Goal: Navigation & Orientation: Find specific page/section

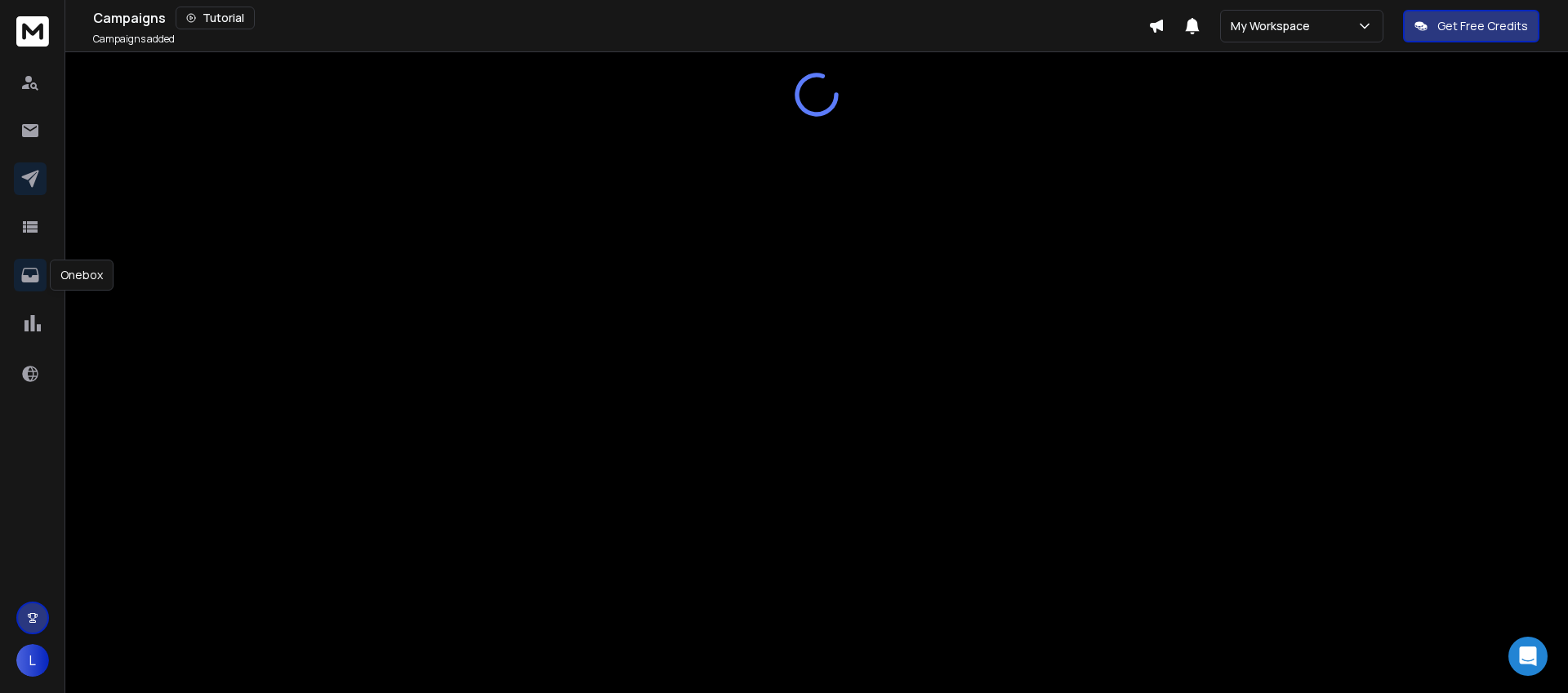
click at [26, 259] on link at bounding box center [30, 275] width 33 height 33
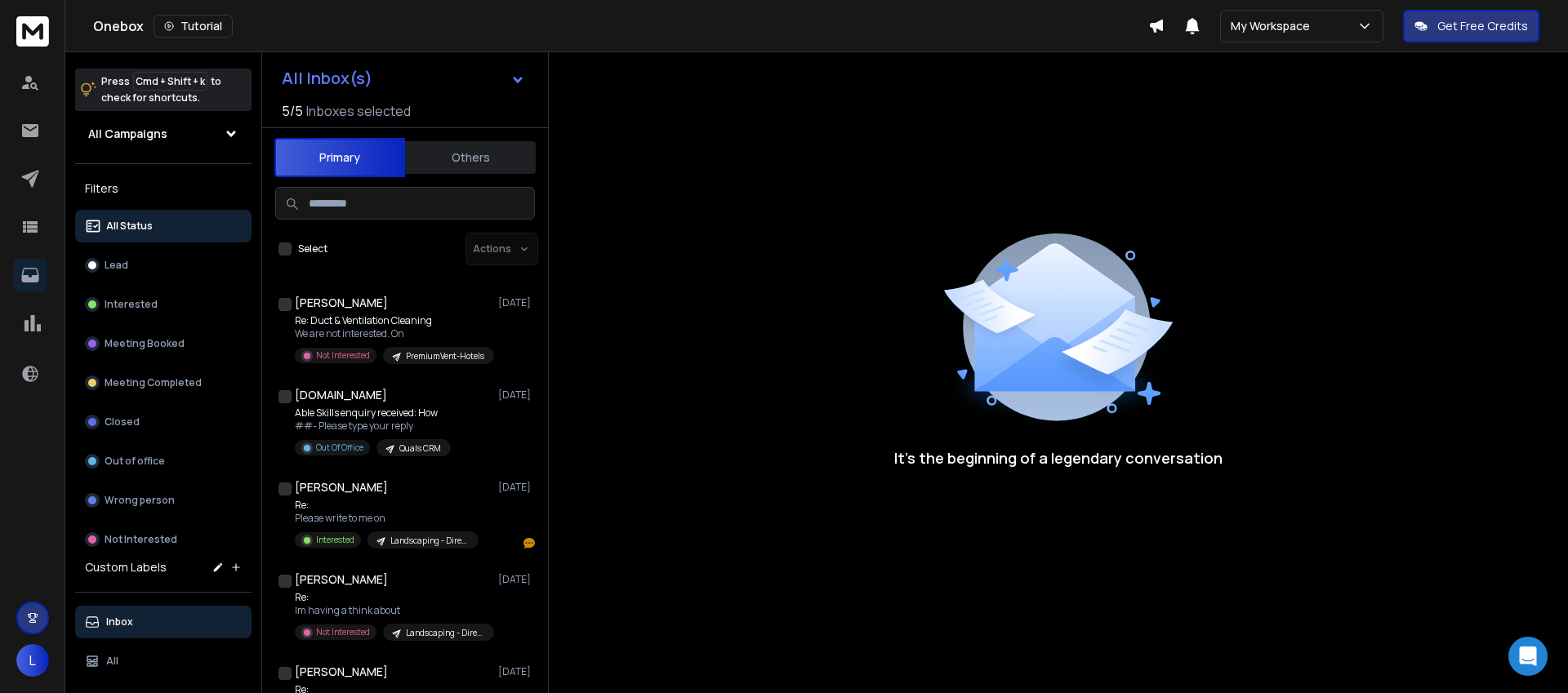
click at [418, 96] on div "All Inbox(s) 5 / 5 Inboxes selected Primary Others Select Actions [PERSON_NAME]…" at bounding box center [405, 399] width 285 height 693
click at [435, 73] on button "All Inbox(s)" at bounding box center [404, 78] width 269 height 33
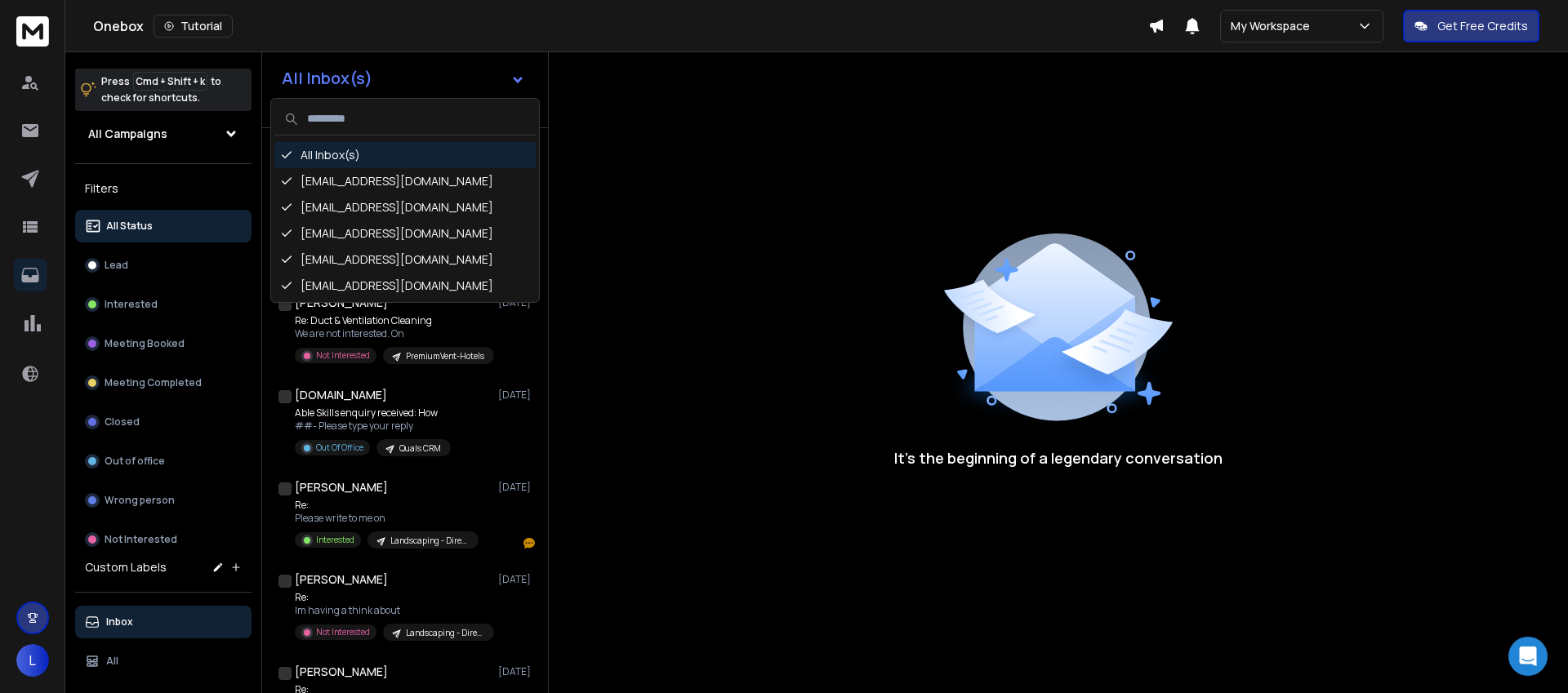
click at [357, 159] on div "All Inbox(s)" at bounding box center [405, 155] width 261 height 26
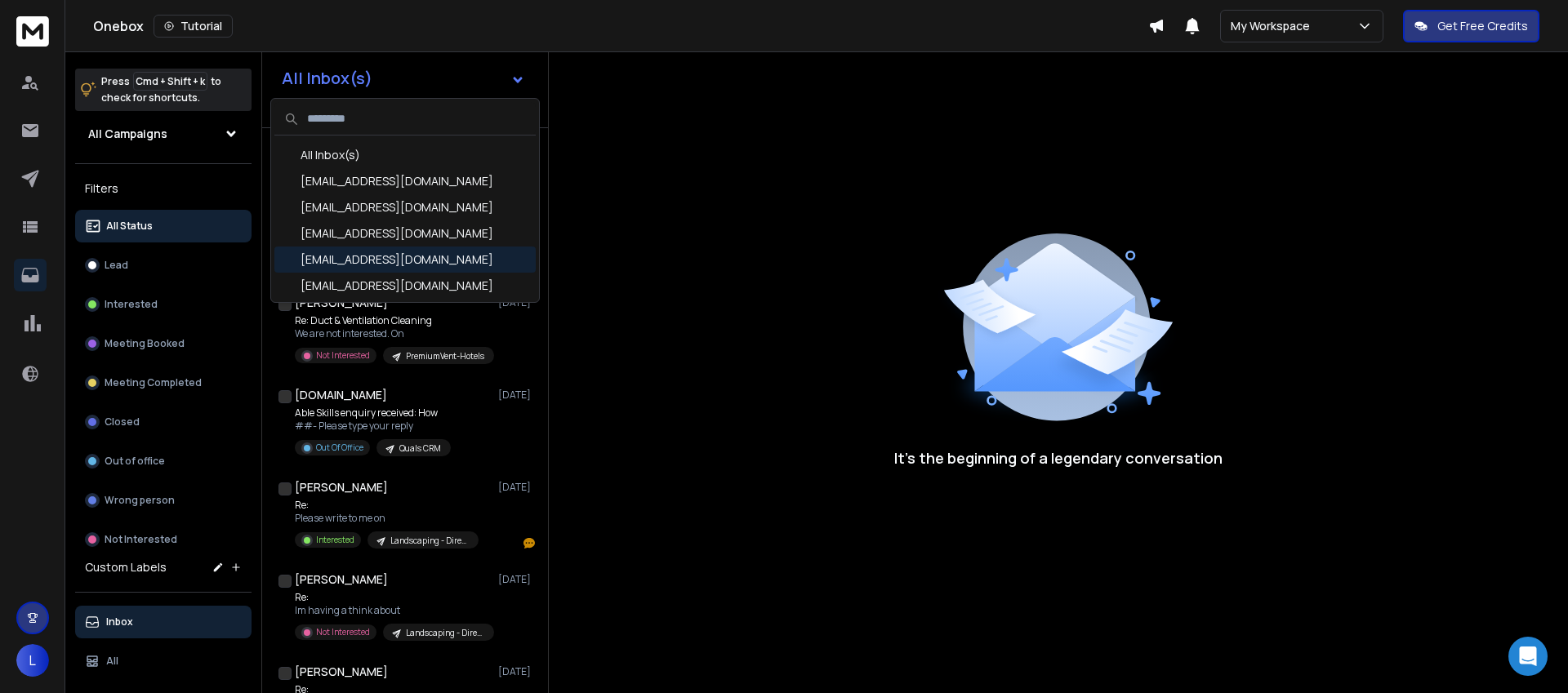
click at [448, 260] on div "[EMAIL_ADDRESS][DOMAIN_NAME]" at bounding box center [405, 259] width 261 height 26
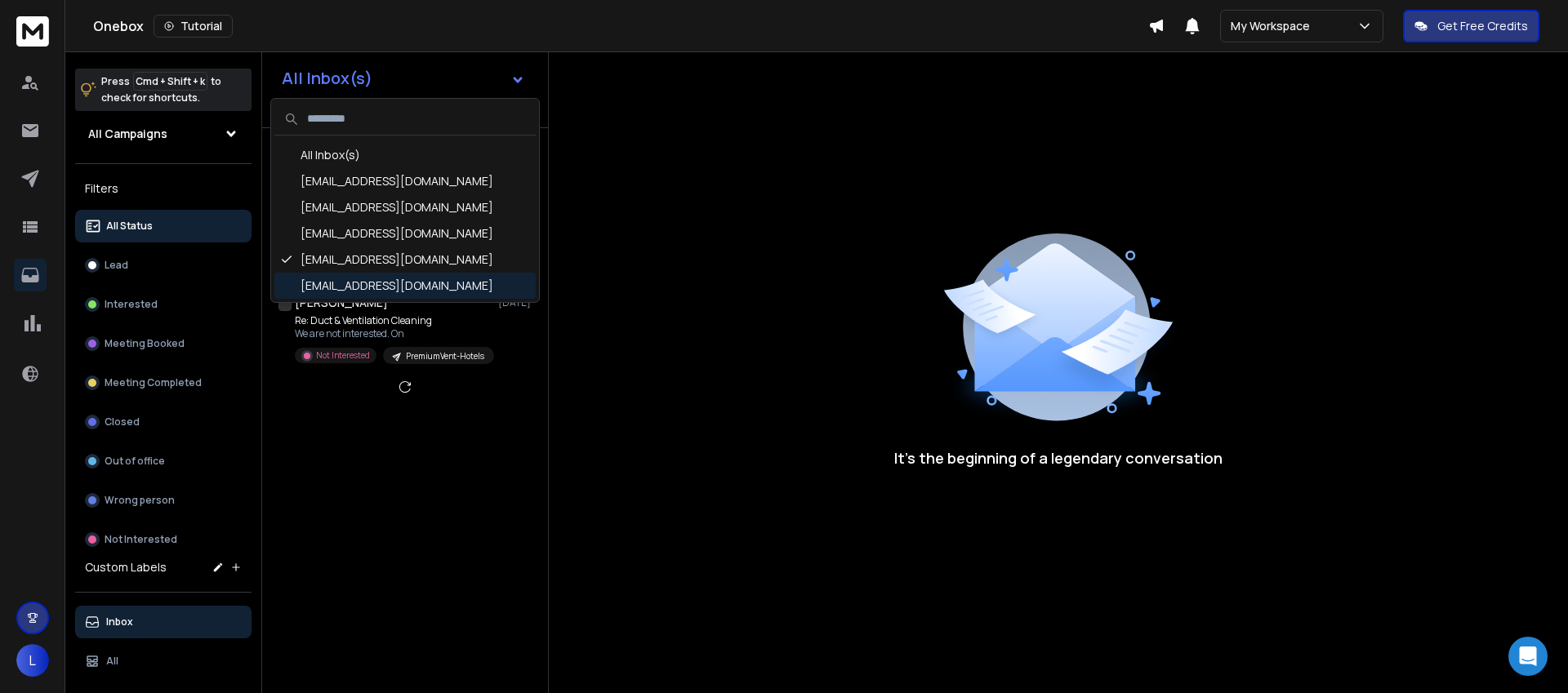
click at [440, 285] on div "[EMAIL_ADDRESS][DOMAIN_NAME]" at bounding box center [405, 285] width 261 height 26
click at [389, 570] on div "All Inbox(s) 2 / 5 Inboxes selected Primary Others Select Actions [PERSON_NAME]…" at bounding box center [405, 399] width 285 height 693
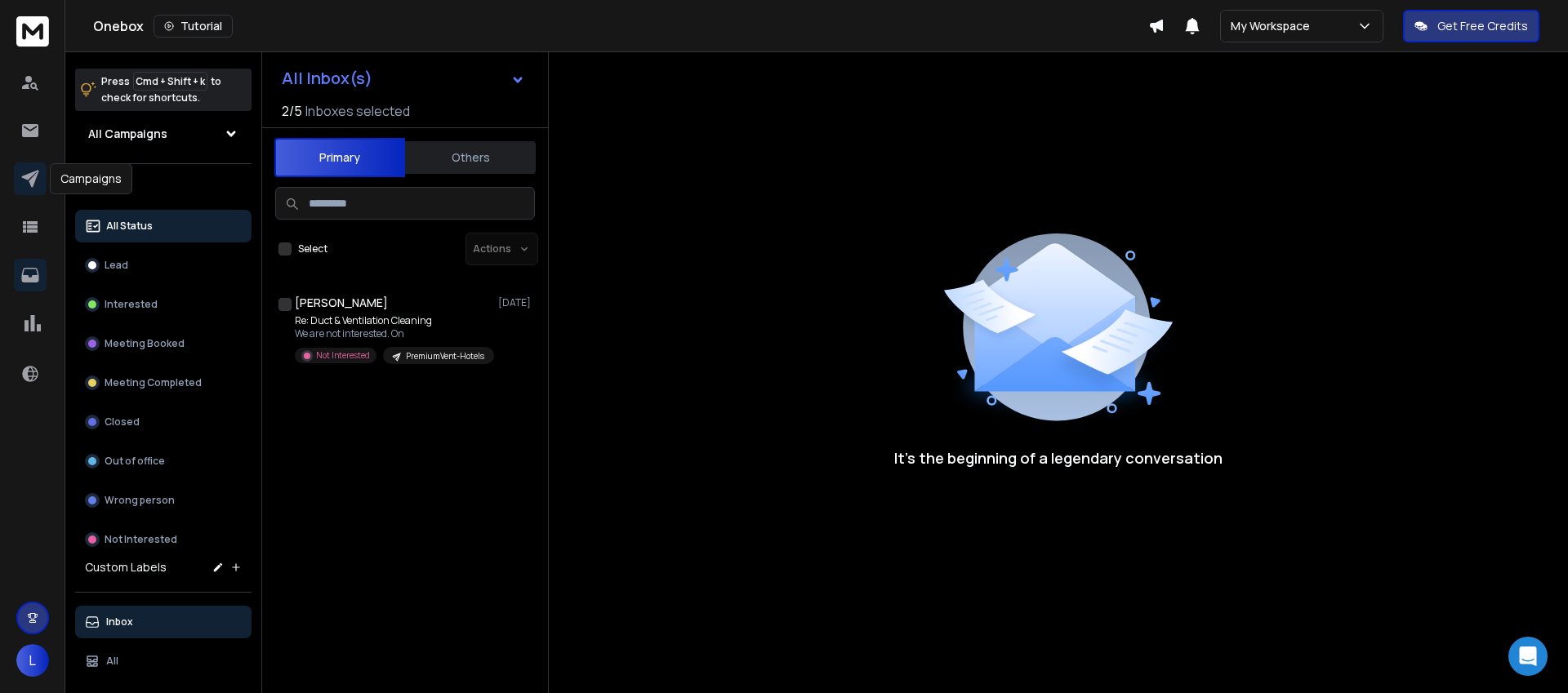
click at [41, 166] on link at bounding box center [30, 178] width 33 height 33
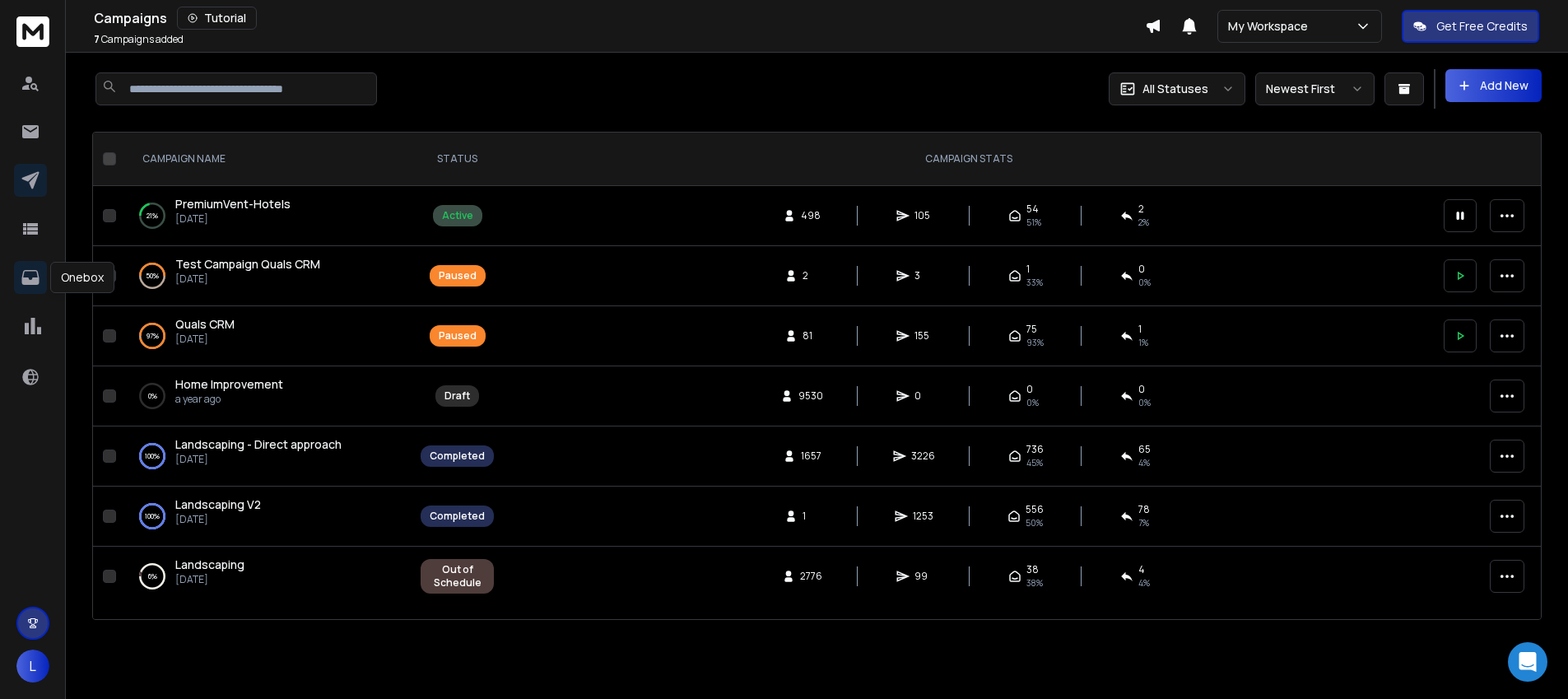
click at [37, 281] on icon at bounding box center [30, 277] width 17 height 15
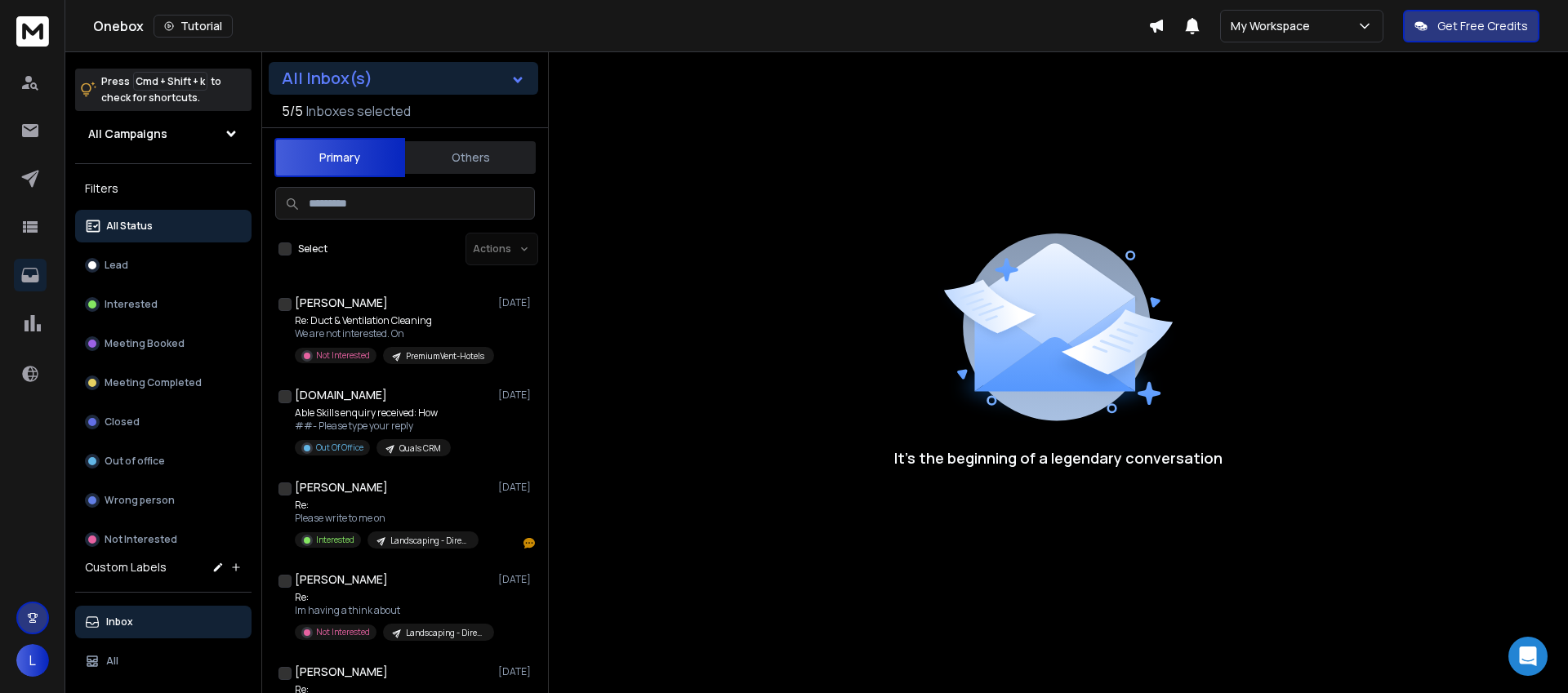
click at [379, 84] on button "All Inbox(s)" at bounding box center [404, 78] width 269 height 33
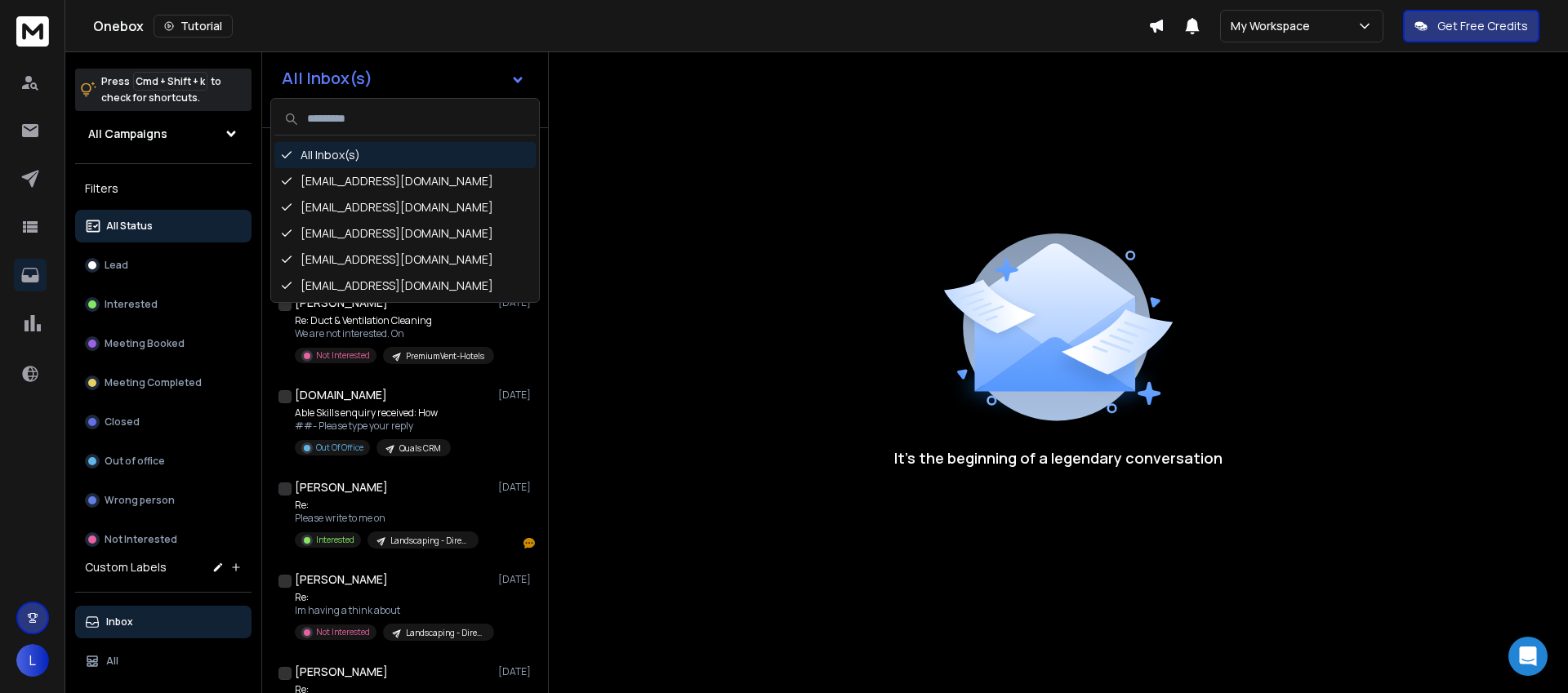
click at [331, 165] on div "All Inbox(s)" at bounding box center [405, 155] width 261 height 26
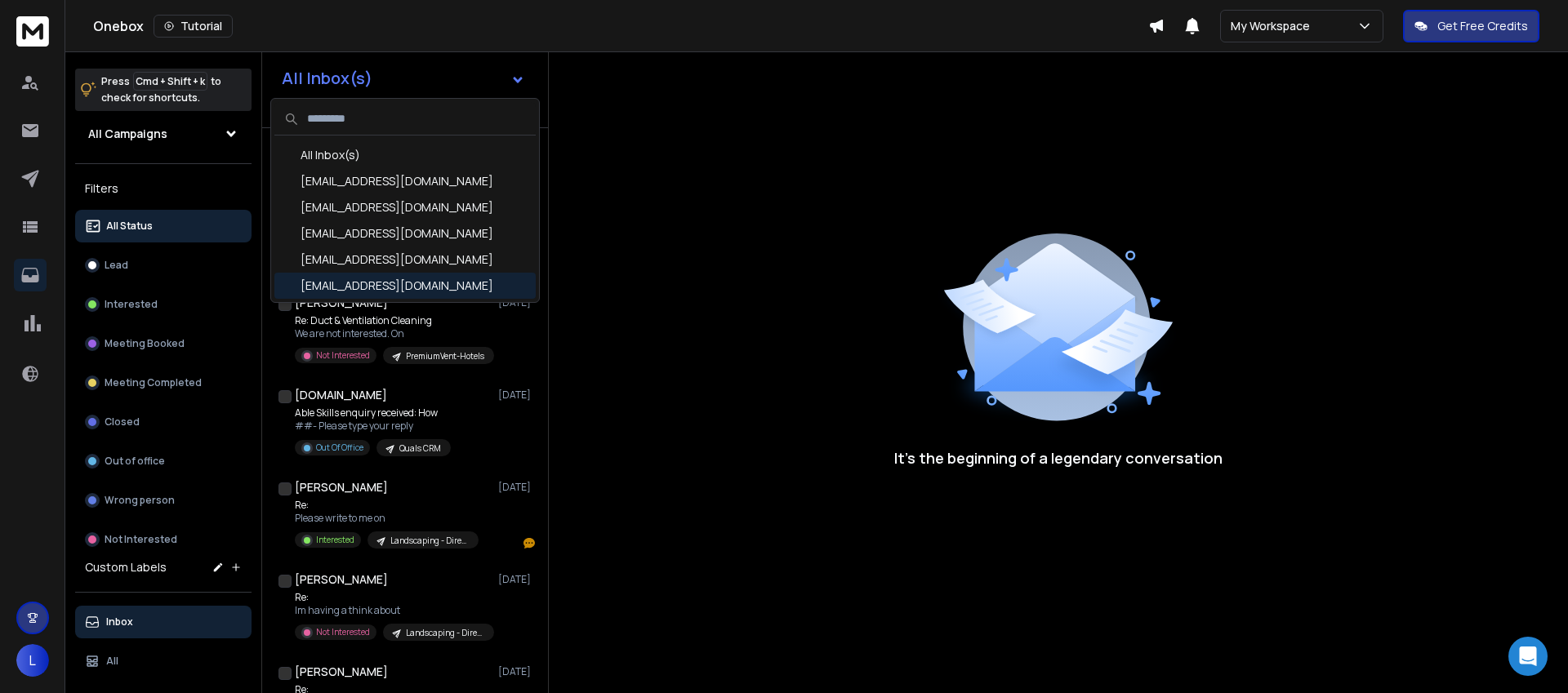
click at [348, 289] on div "[EMAIL_ADDRESS][DOMAIN_NAME]" at bounding box center [405, 285] width 261 height 26
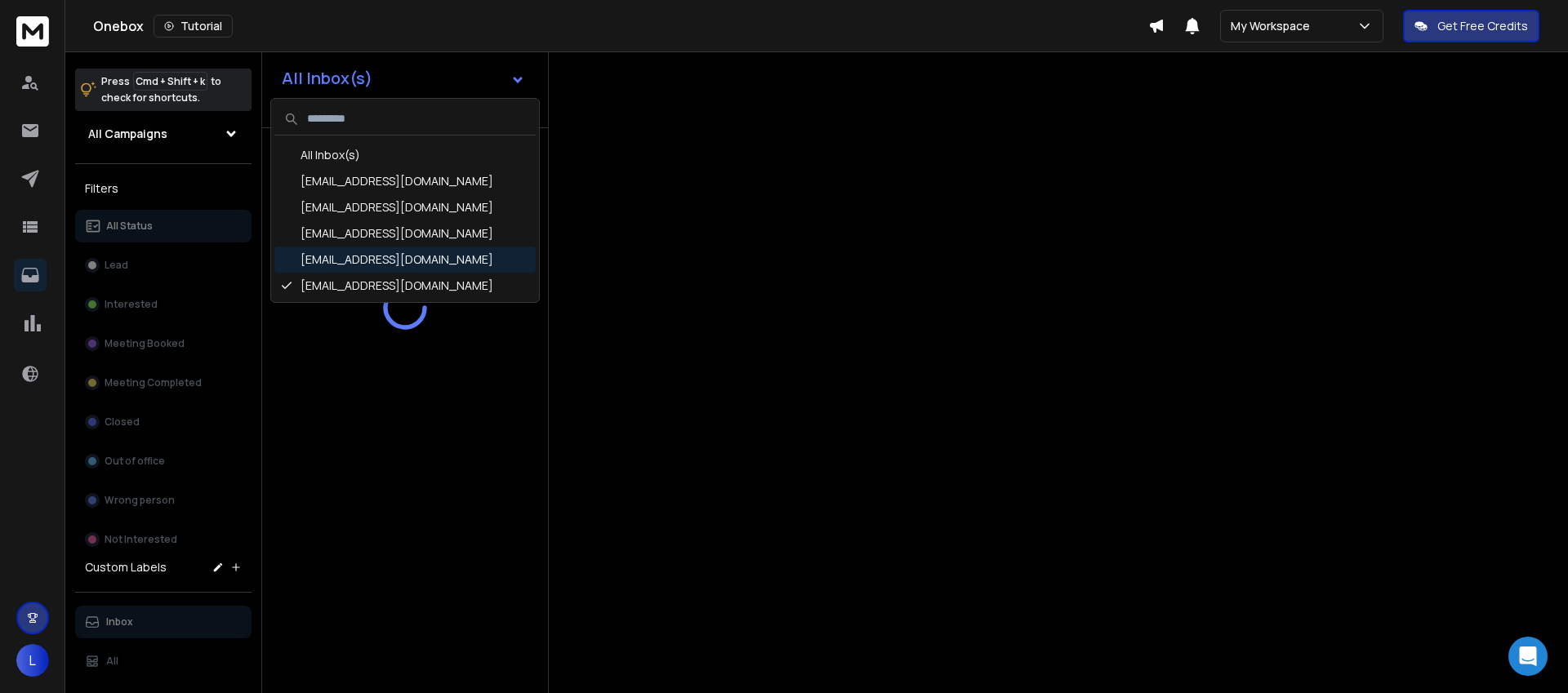
click at [348, 269] on div "[EMAIL_ADDRESS][DOMAIN_NAME]" at bounding box center [405, 259] width 261 height 26
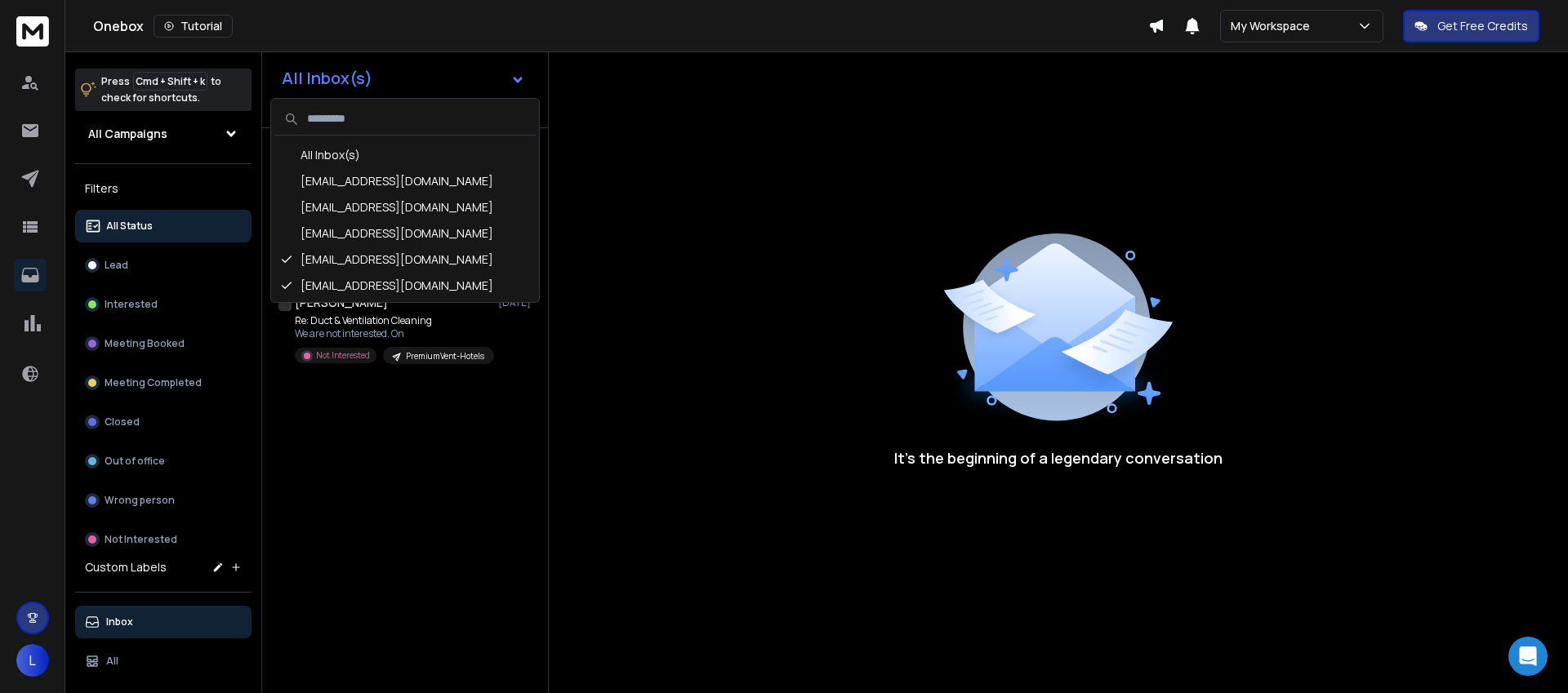
click at [587, 382] on div "It’s the beginning of a legendary conversation" at bounding box center [1058, 347] width 1019 height 590
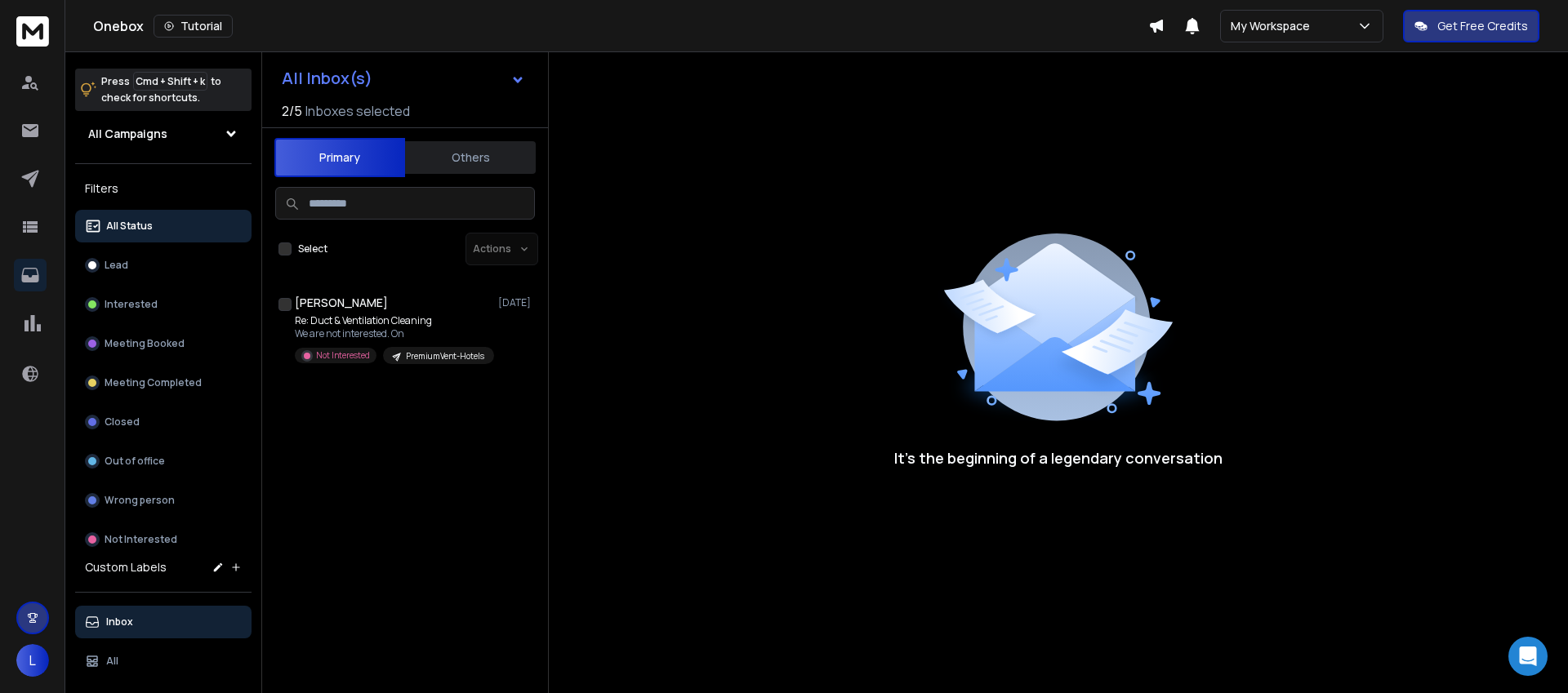
click at [451, 160] on button "Others" at bounding box center [470, 158] width 130 height 36
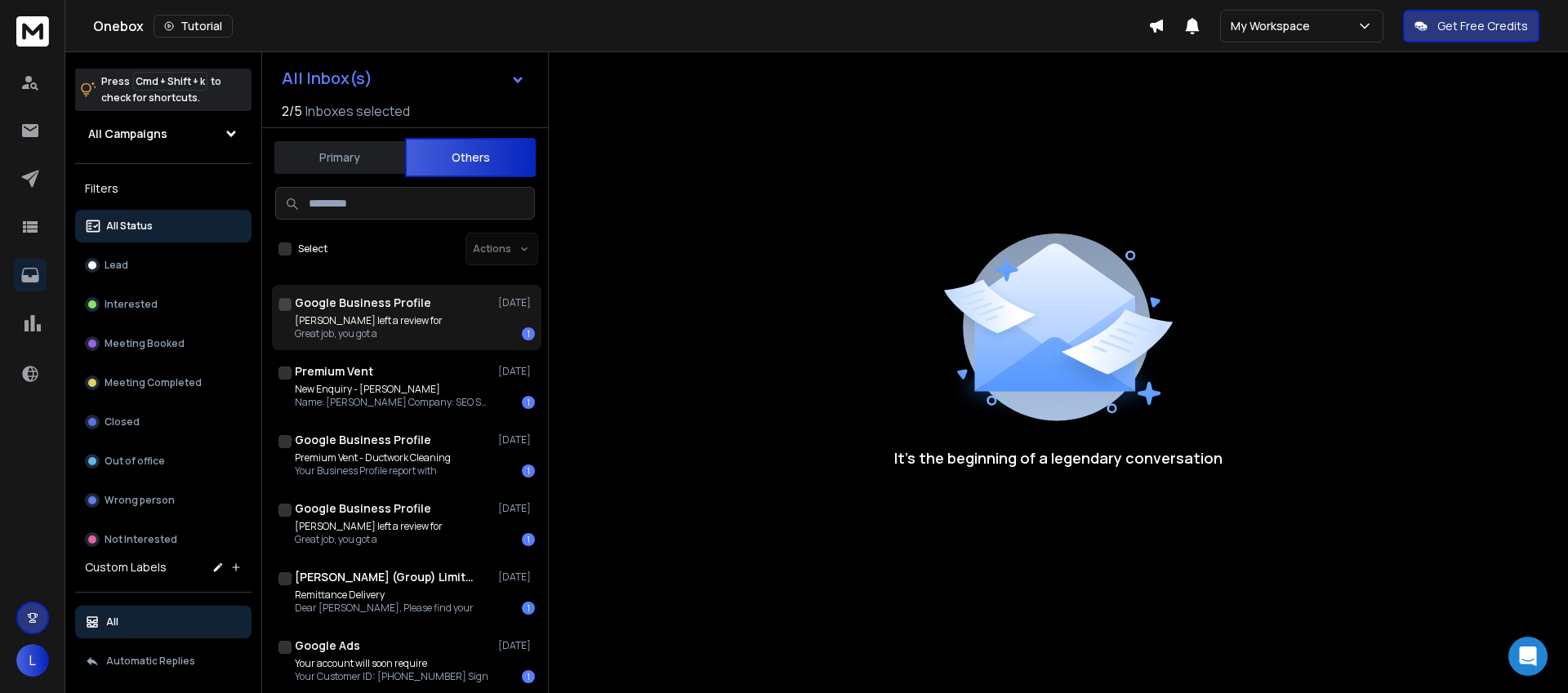
click at [450, 330] on div "[PERSON_NAME] left a review for Great job, you got a 1" at bounding box center [415, 328] width 240 height 26
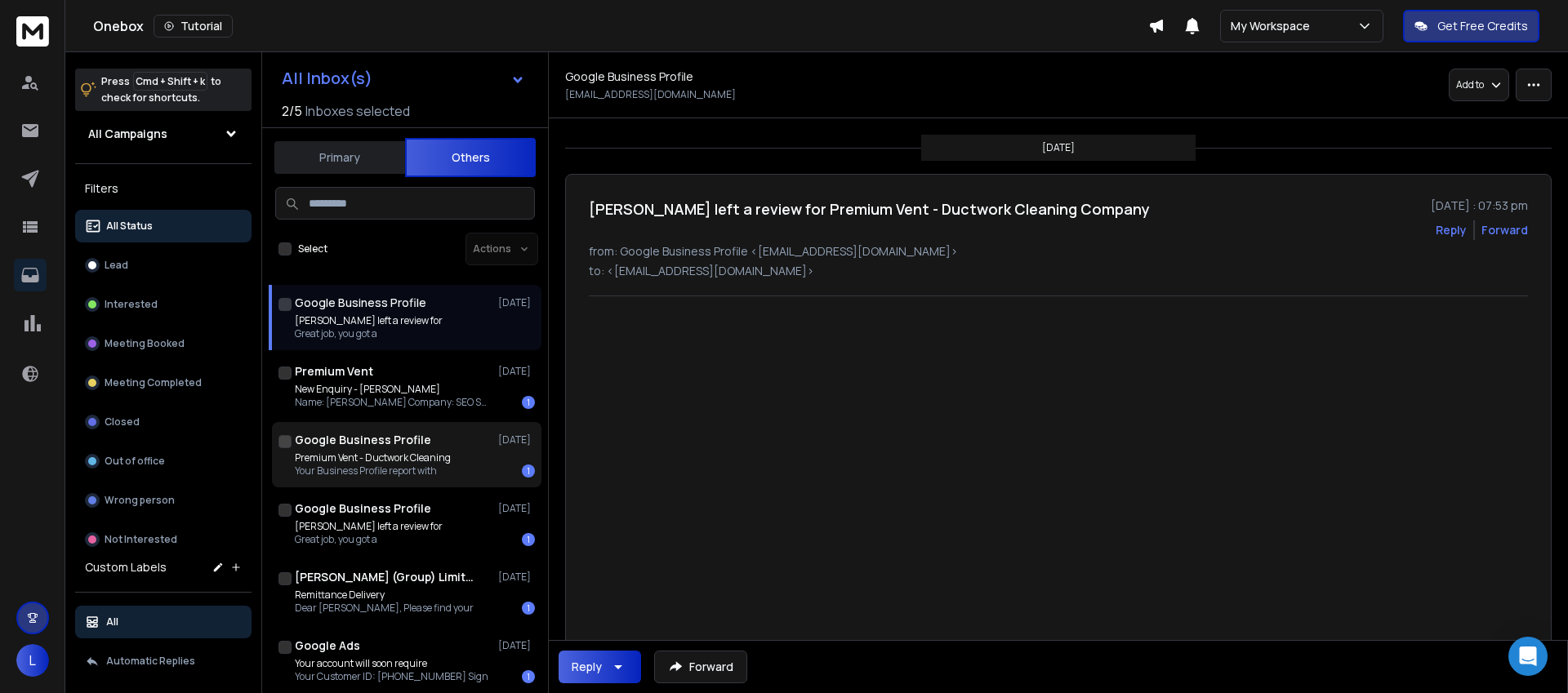
click at [476, 464] on div "Premium Vent - Ductwork Cleaning Your Business Profile report with 1" at bounding box center [415, 465] width 240 height 26
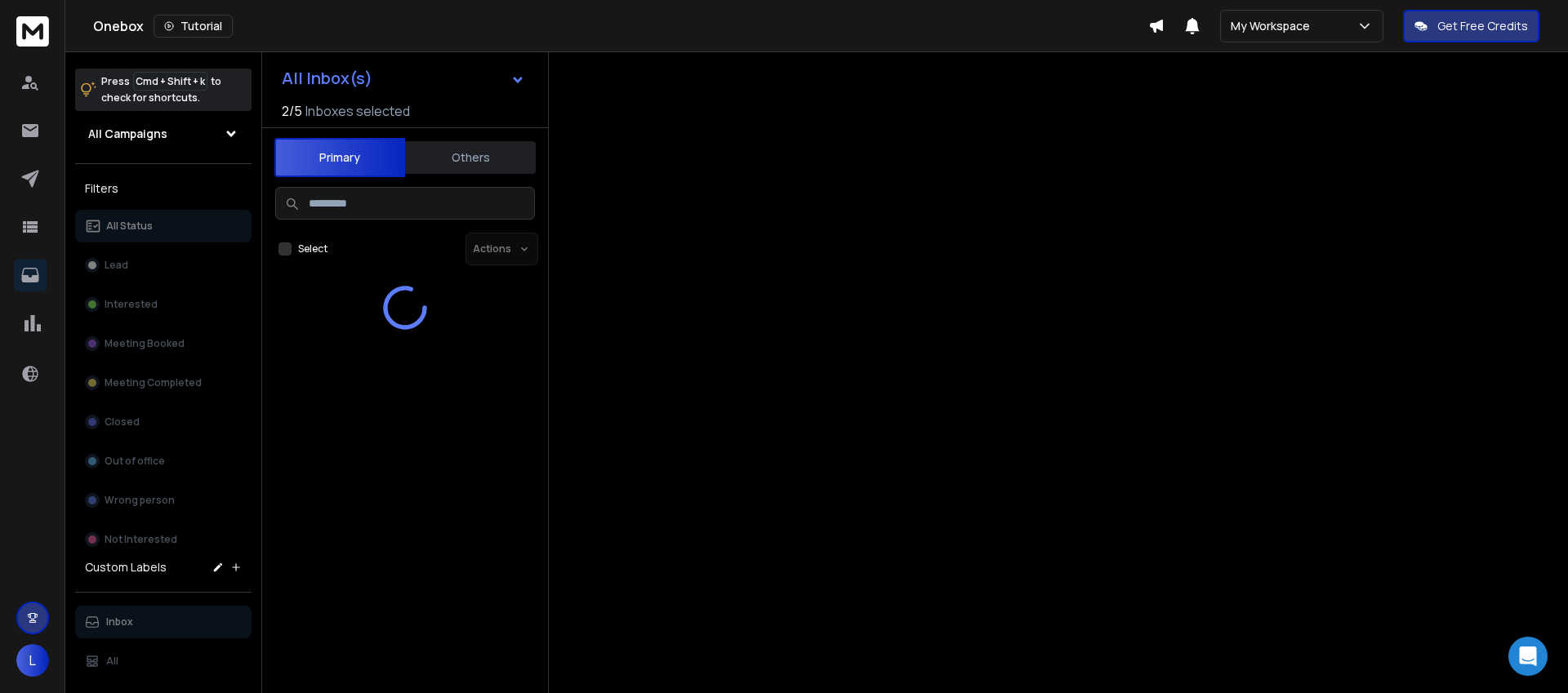
click at [367, 158] on button "Primary" at bounding box center [339, 157] width 130 height 39
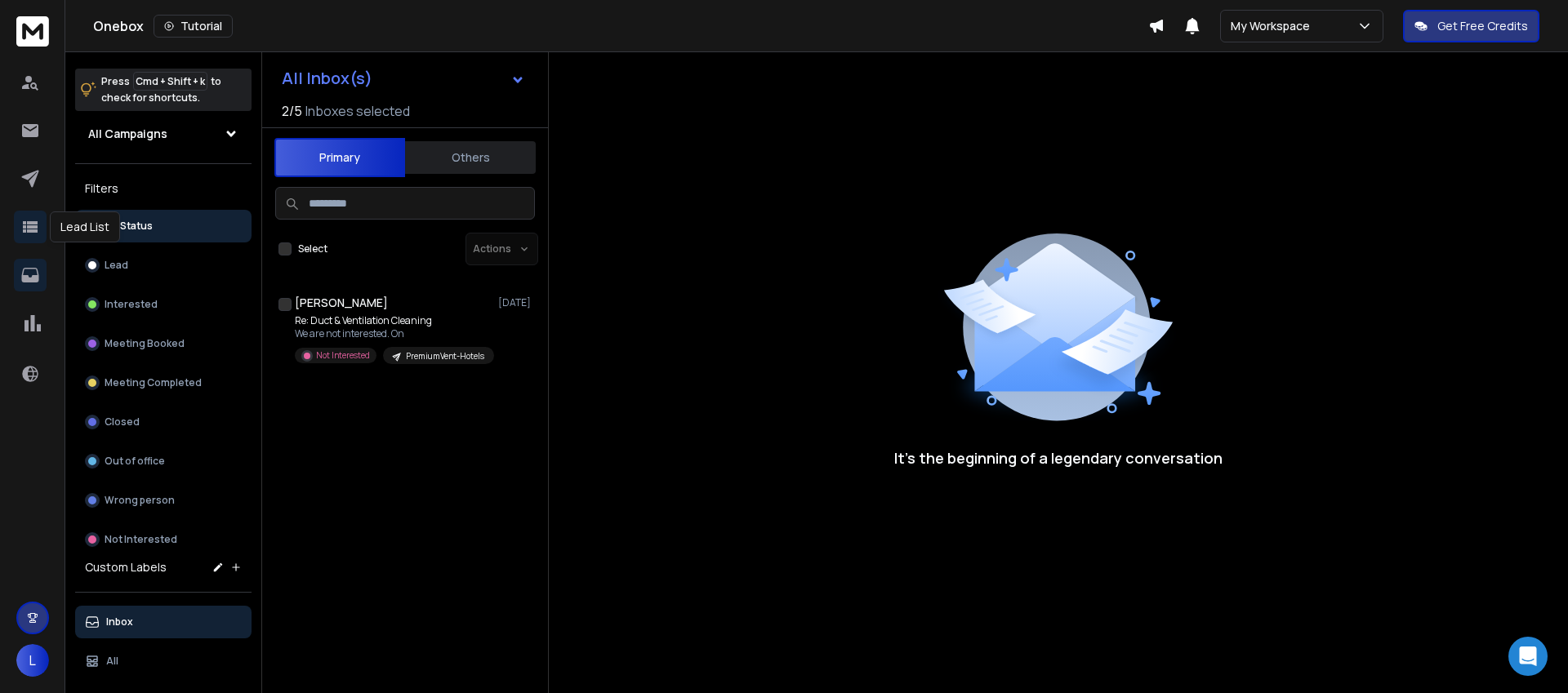
click at [26, 226] on icon at bounding box center [30, 227] width 15 height 11
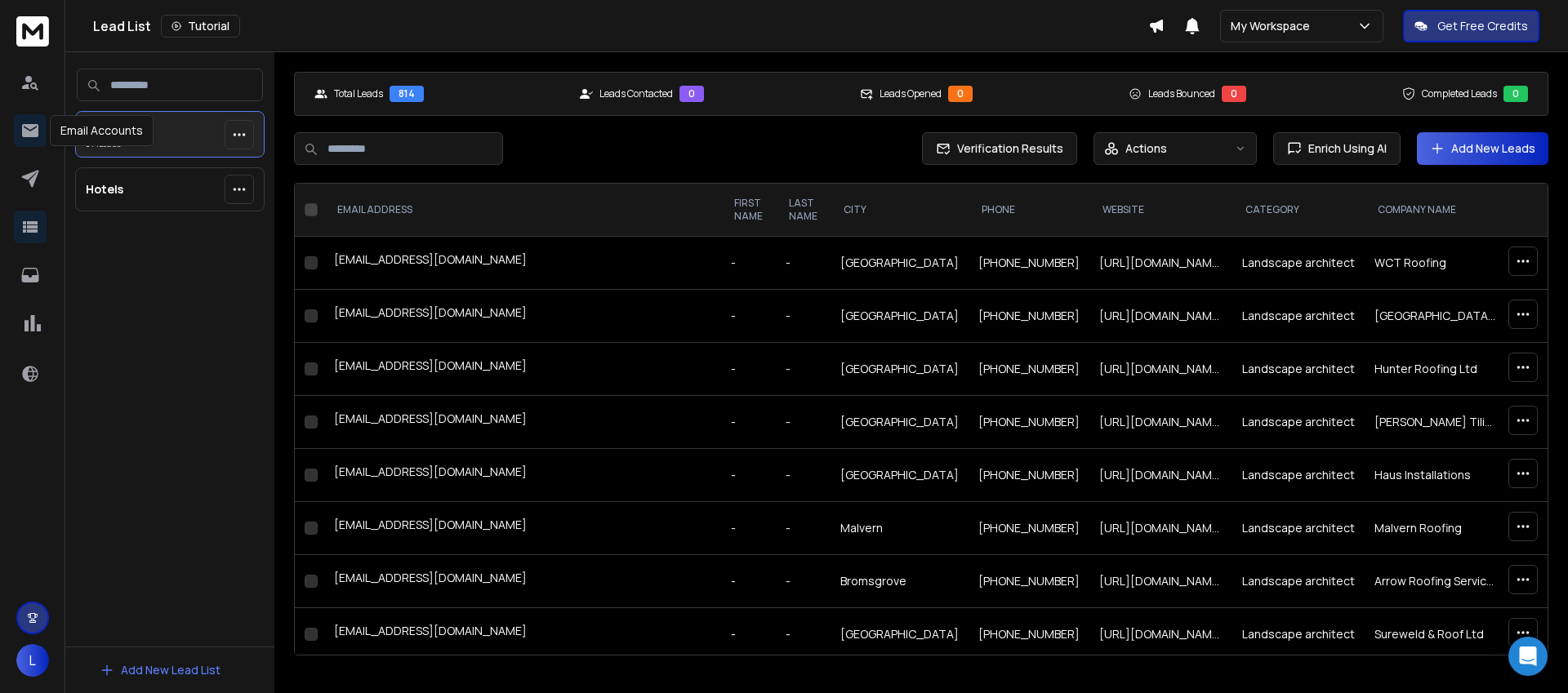
click at [31, 137] on icon at bounding box center [30, 130] width 20 height 20
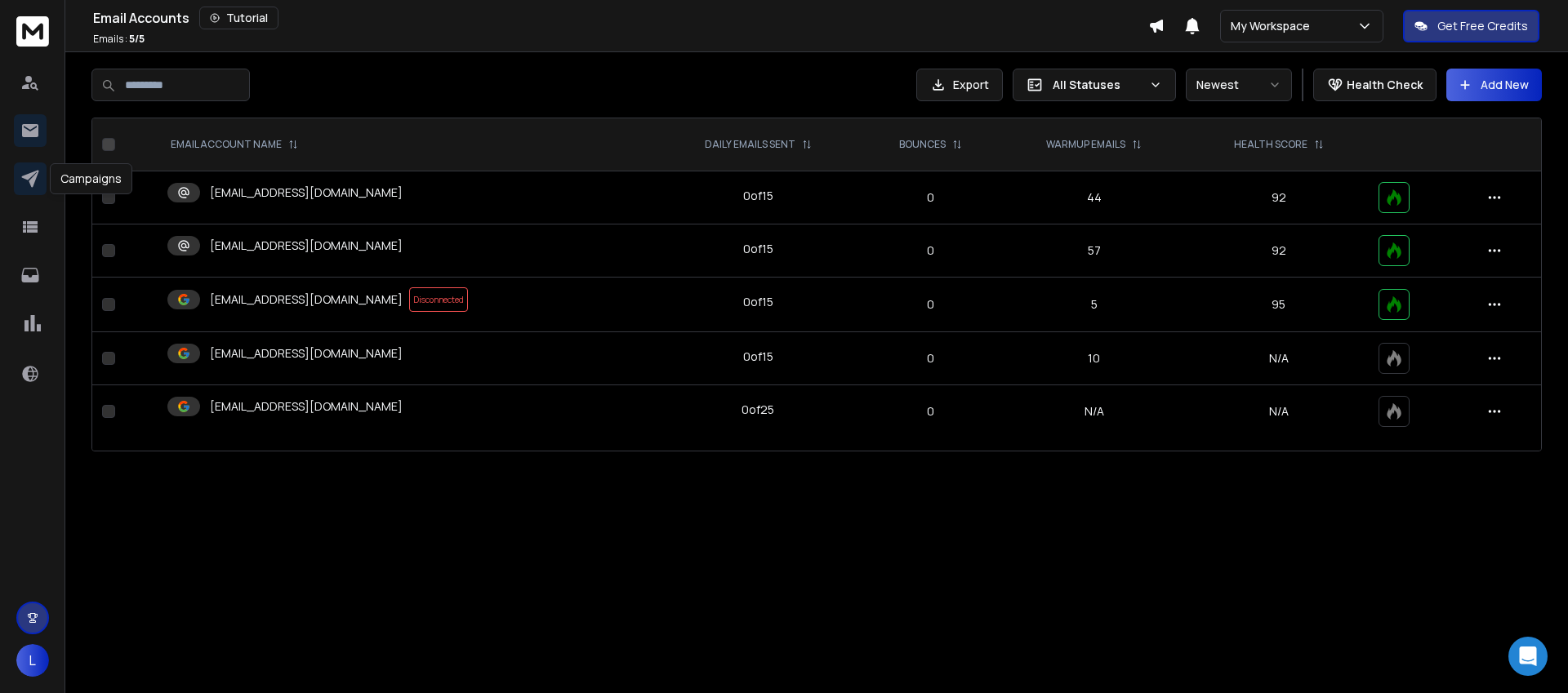
click at [37, 190] on link at bounding box center [30, 178] width 33 height 33
